Goal: Task Accomplishment & Management: Use online tool/utility

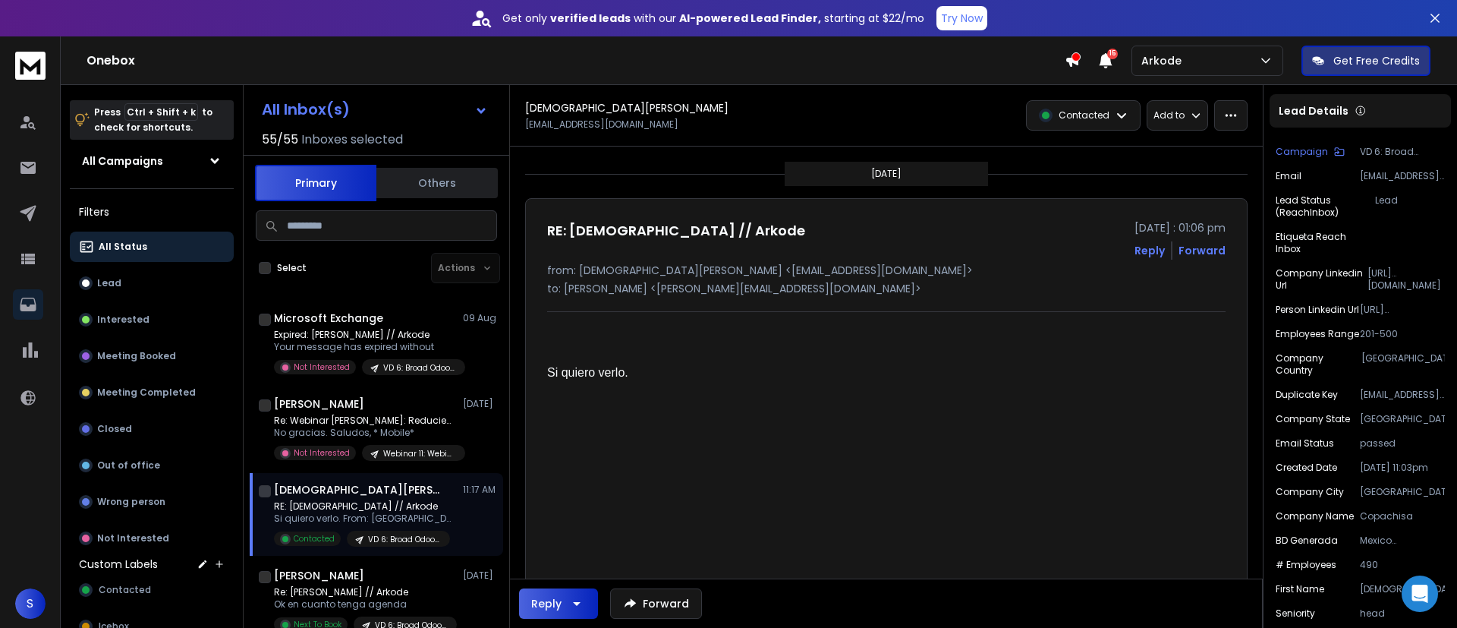
scroll to position [379, 0]
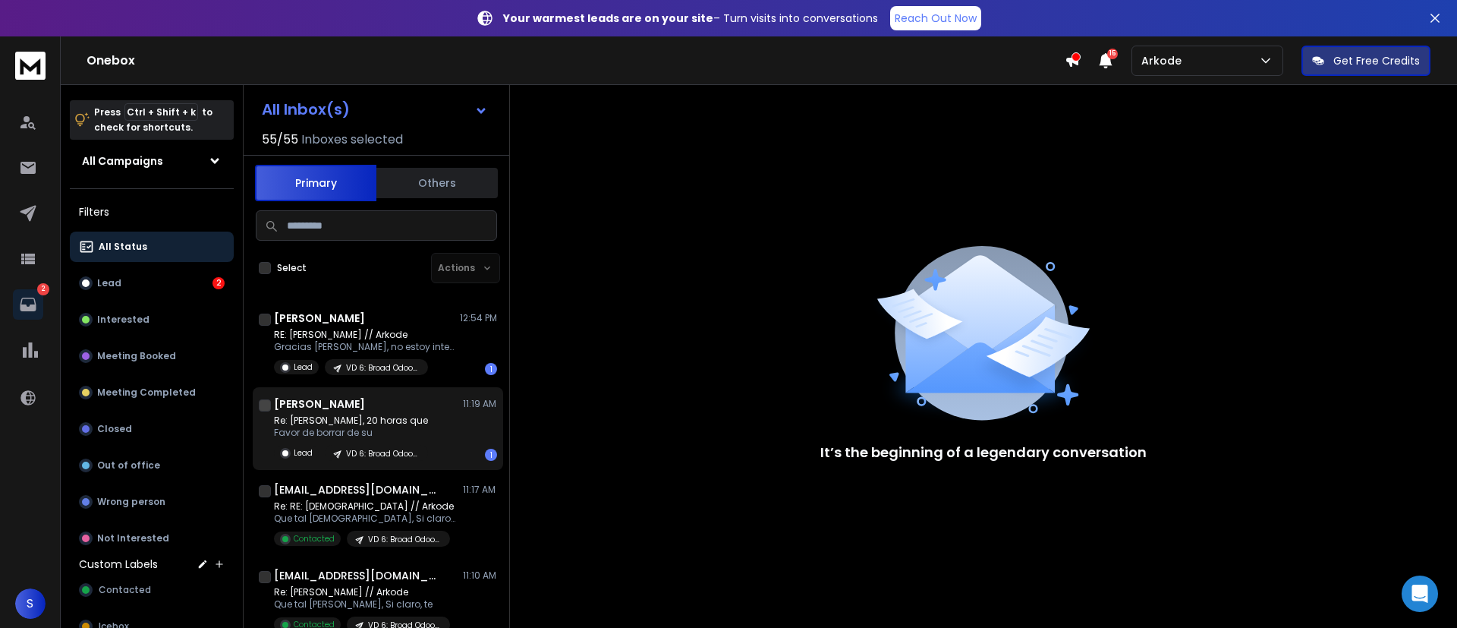
click at [433, 456] on div "Re: [PERSON_NAME], 20 horas que Favor de borrar de su Lead VD 6: Broad Odoo_Cam…" at bounding box center [385, 437] width 223 height 46
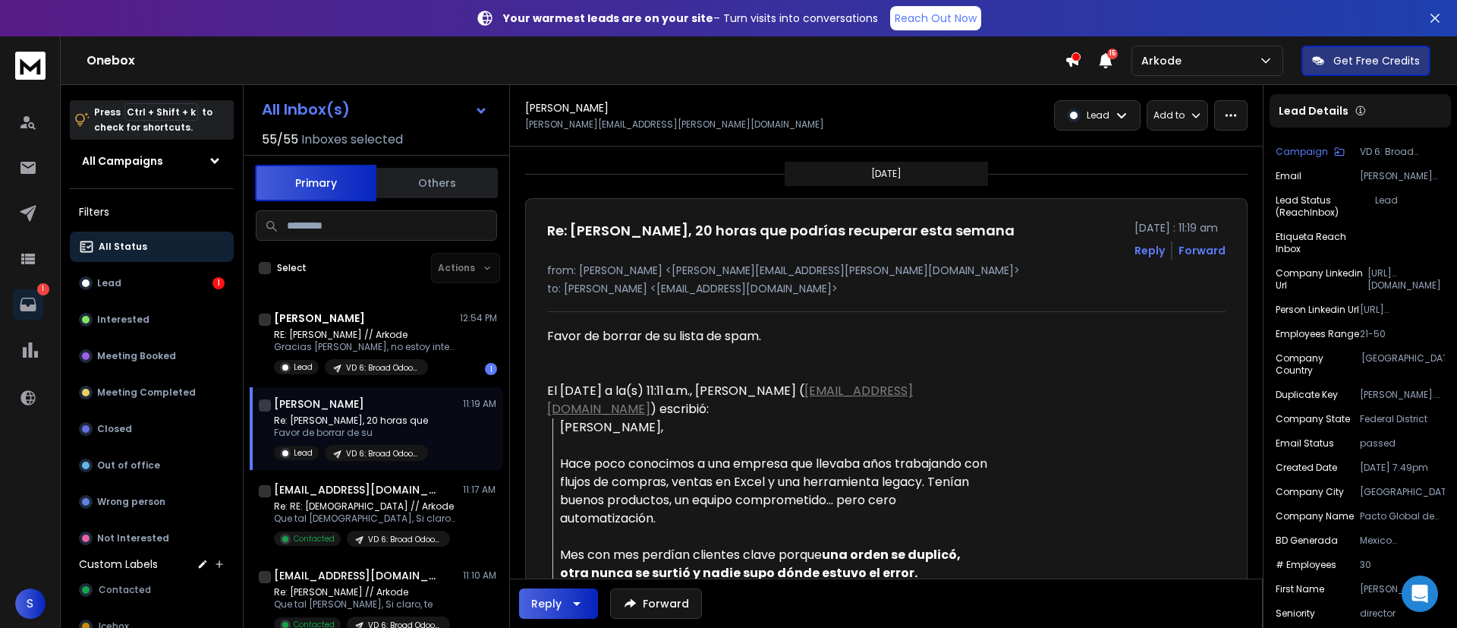
click at [1100, 121] on div "Lead" at bounding box center [1097, 115] width 85 height 29
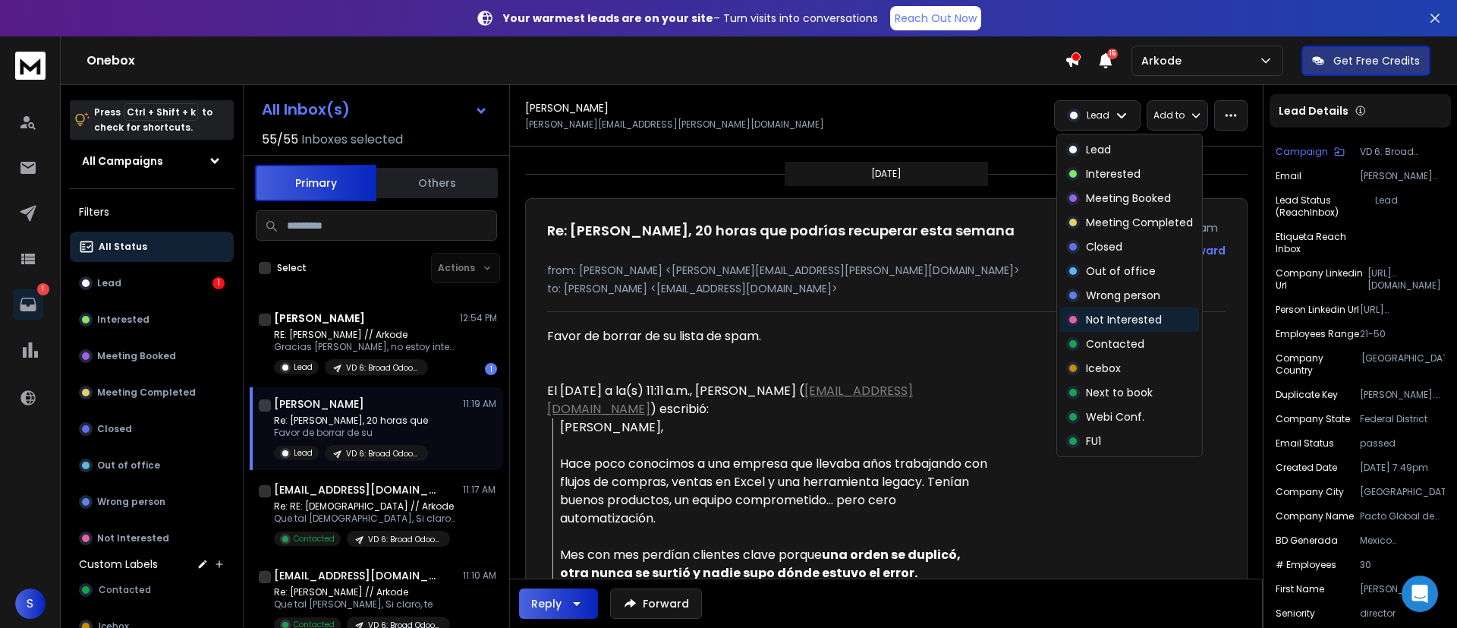
click at [1102, 320] on p "Not Interested" at bounding box center [1124, 319] width 76 height 15
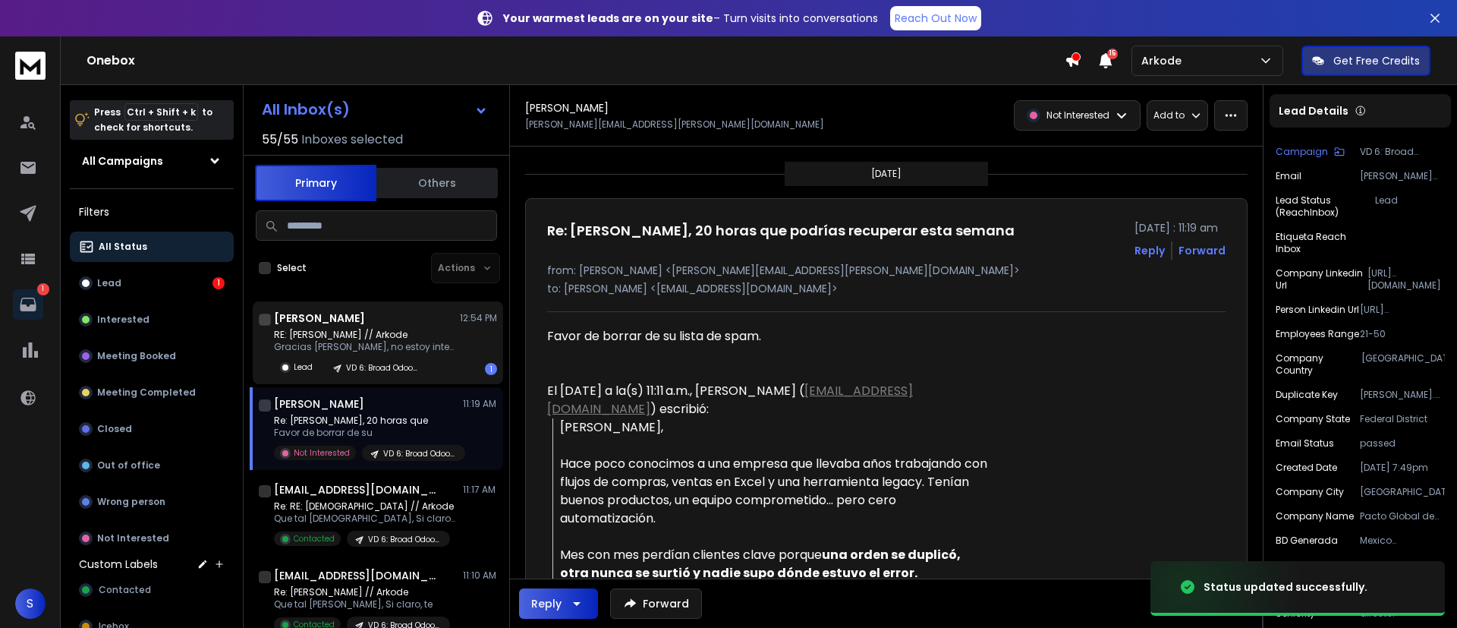
click at [423, 351] on p "Gracias [PERSON_NAME], no estoy interesado." at bounding box center [365, 347] width 182 height 12
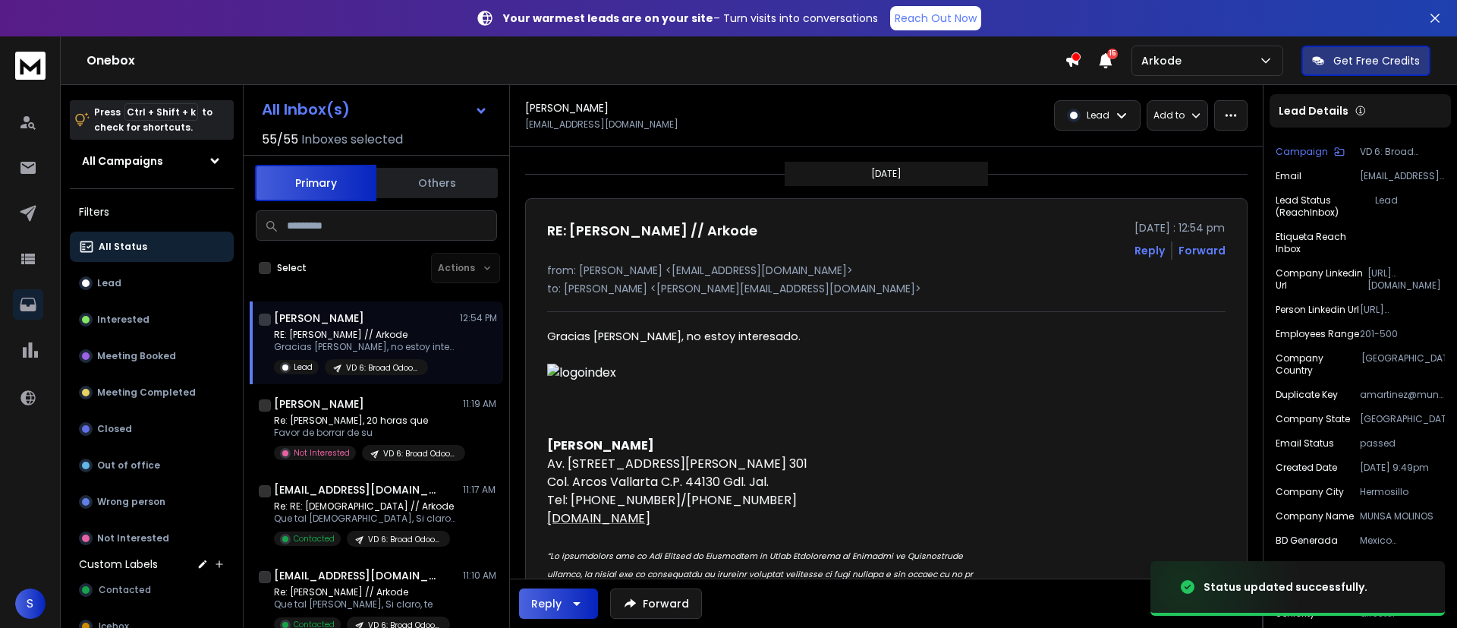
click at [1099, 102] on div "Lead" at bounding box center [1097, 115] width 85 height 29
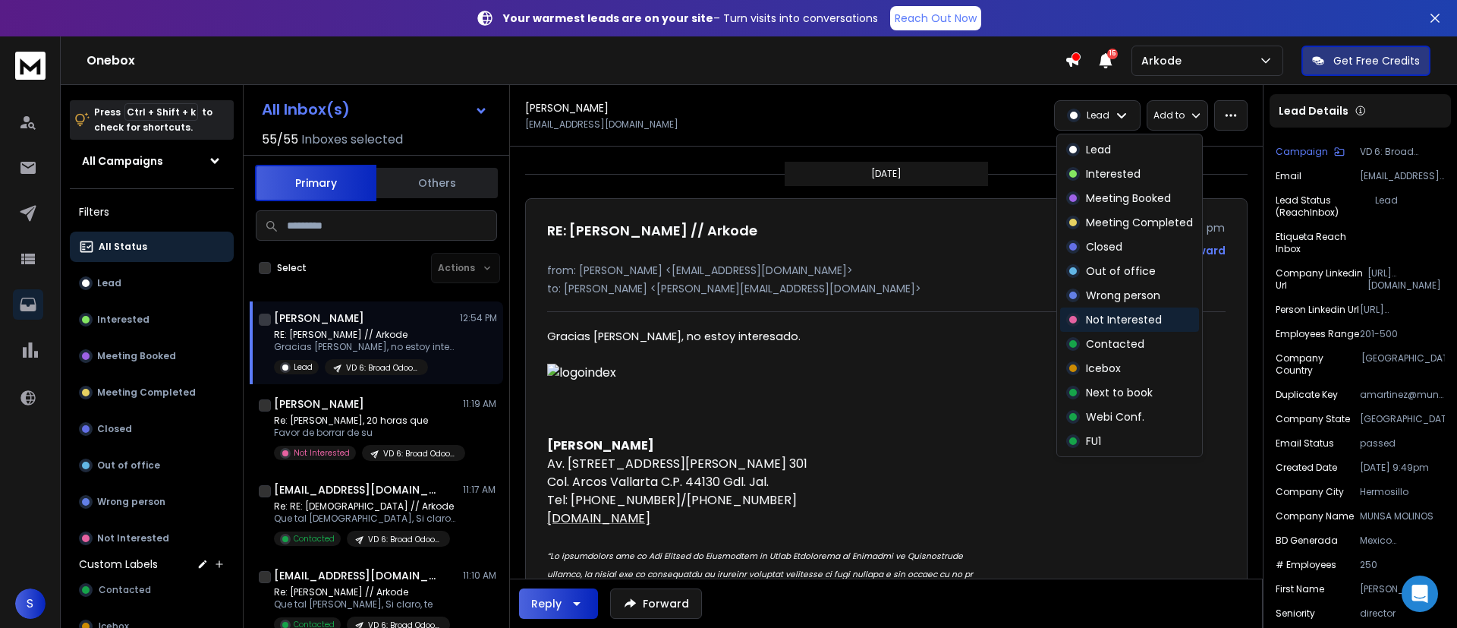
click at [1104, 321] on p "Not Interested" at bounding box center [1124, 319] width 76 height 15
